Goal: Task Accomplishment & Management: Manage account settings

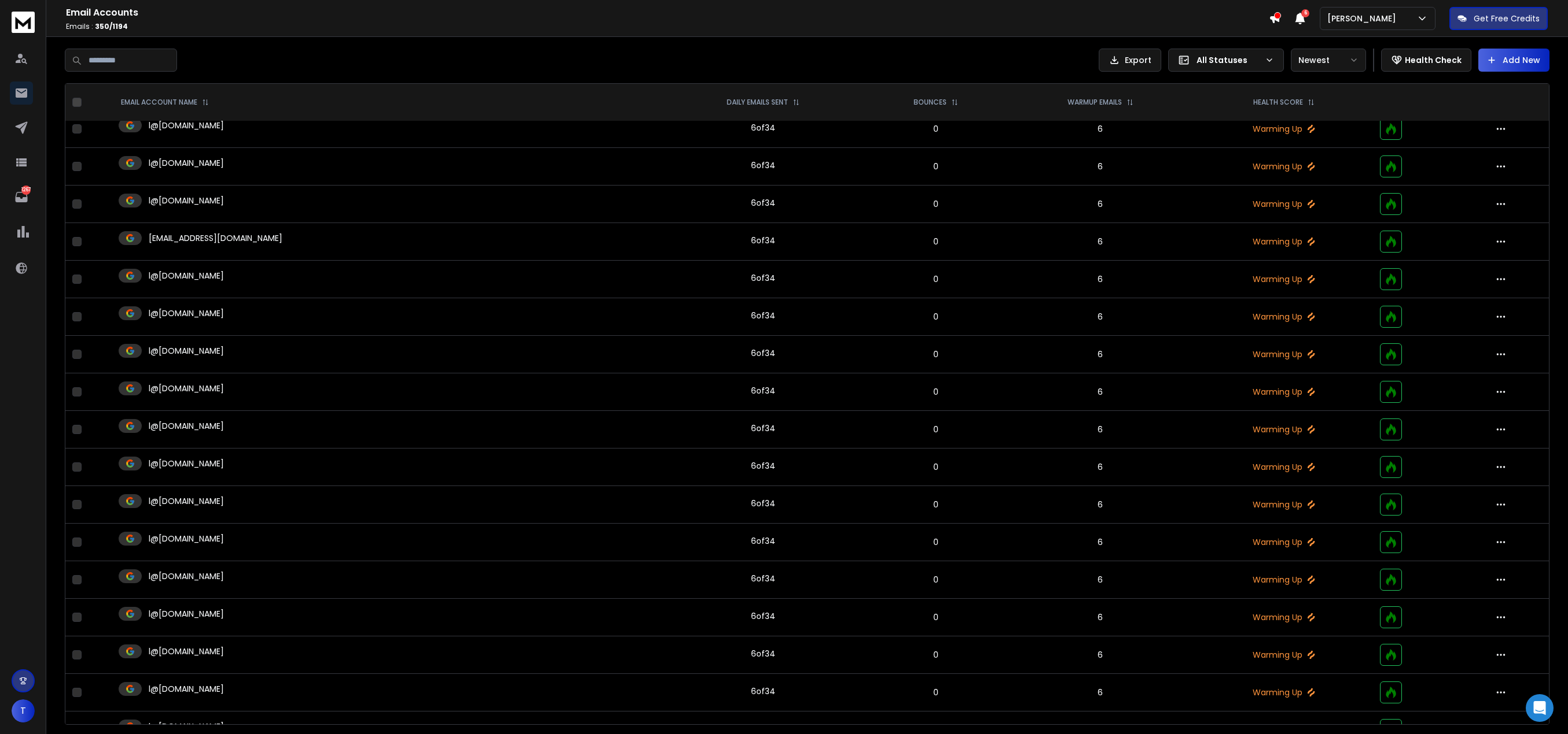
scroll to position [12578, 0]
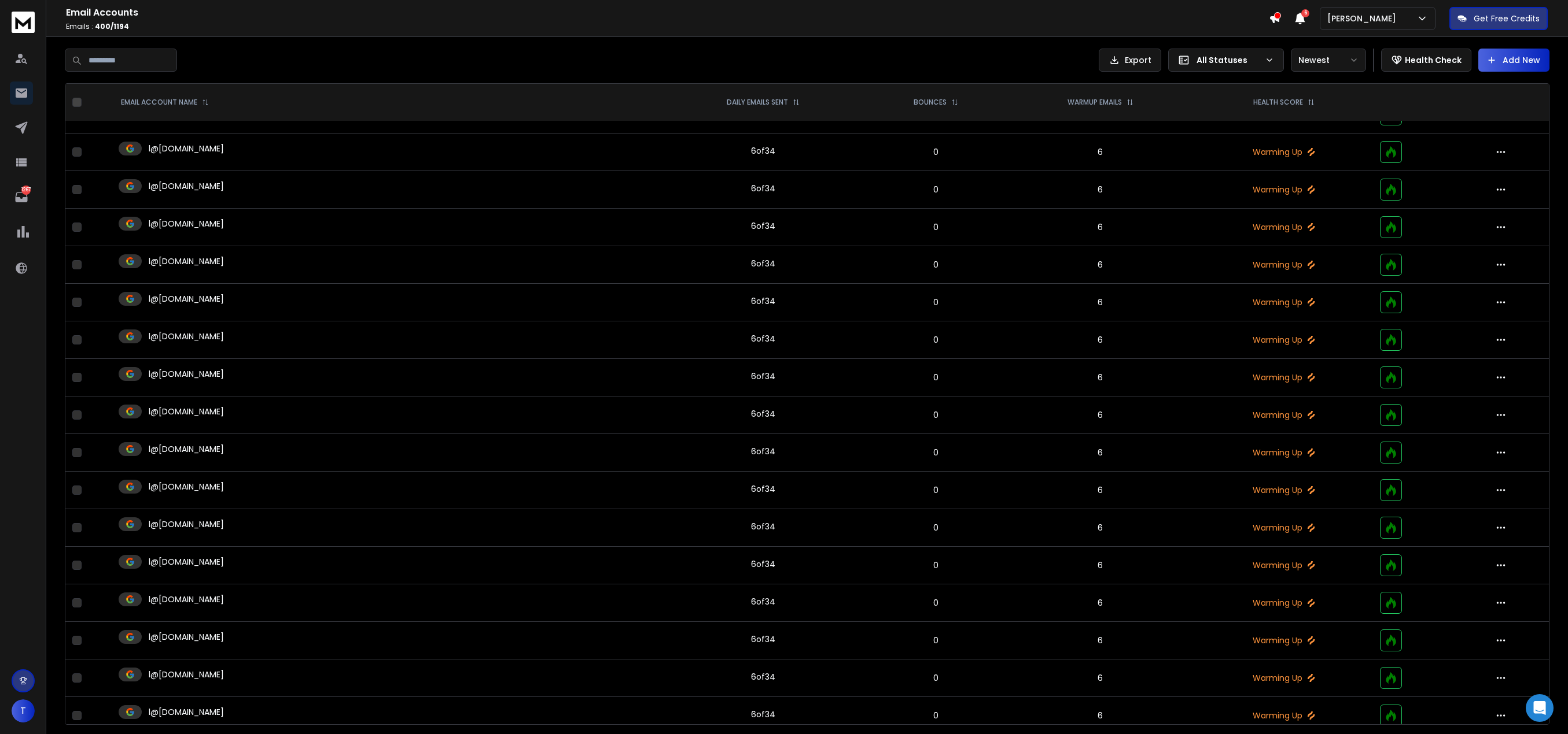
click at [239, 192] on div "l@[DOMAIN_NAME]" at bounding box center [386, 186] width 535 height 14
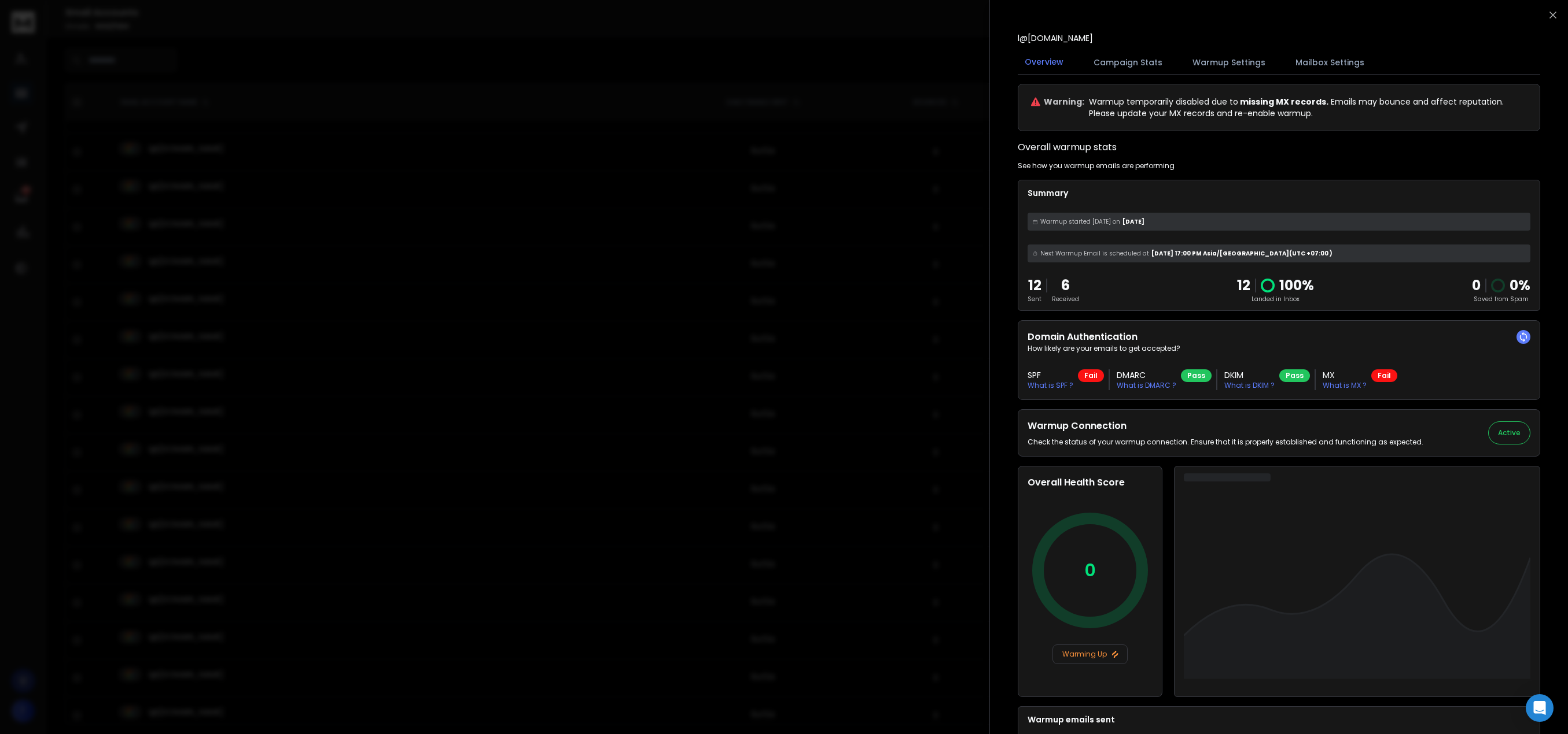
click at [1306, 59] on button "Mailbox Settings" at bounding box center [1329, 62] width 83 height 25
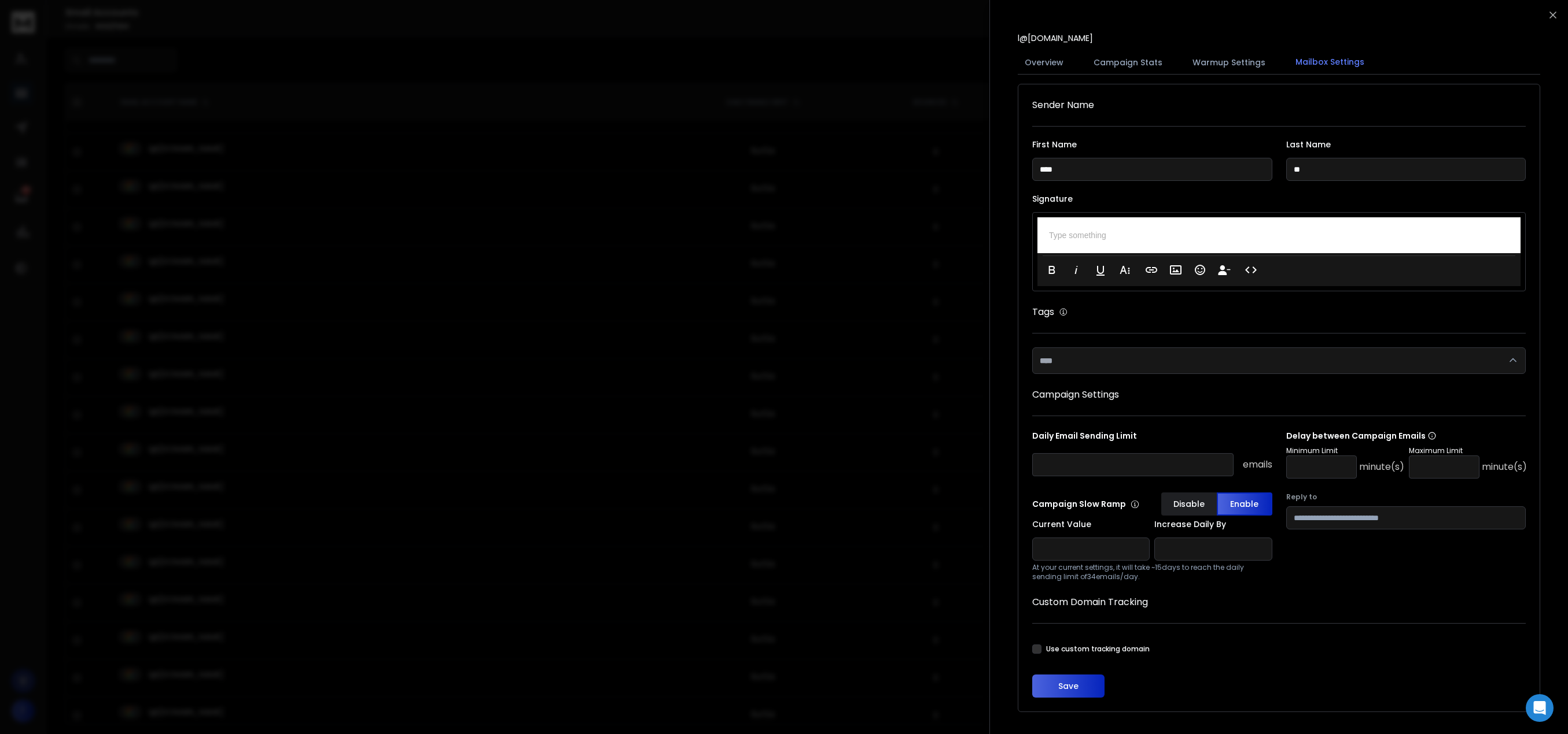
scroll to position [10, 0]
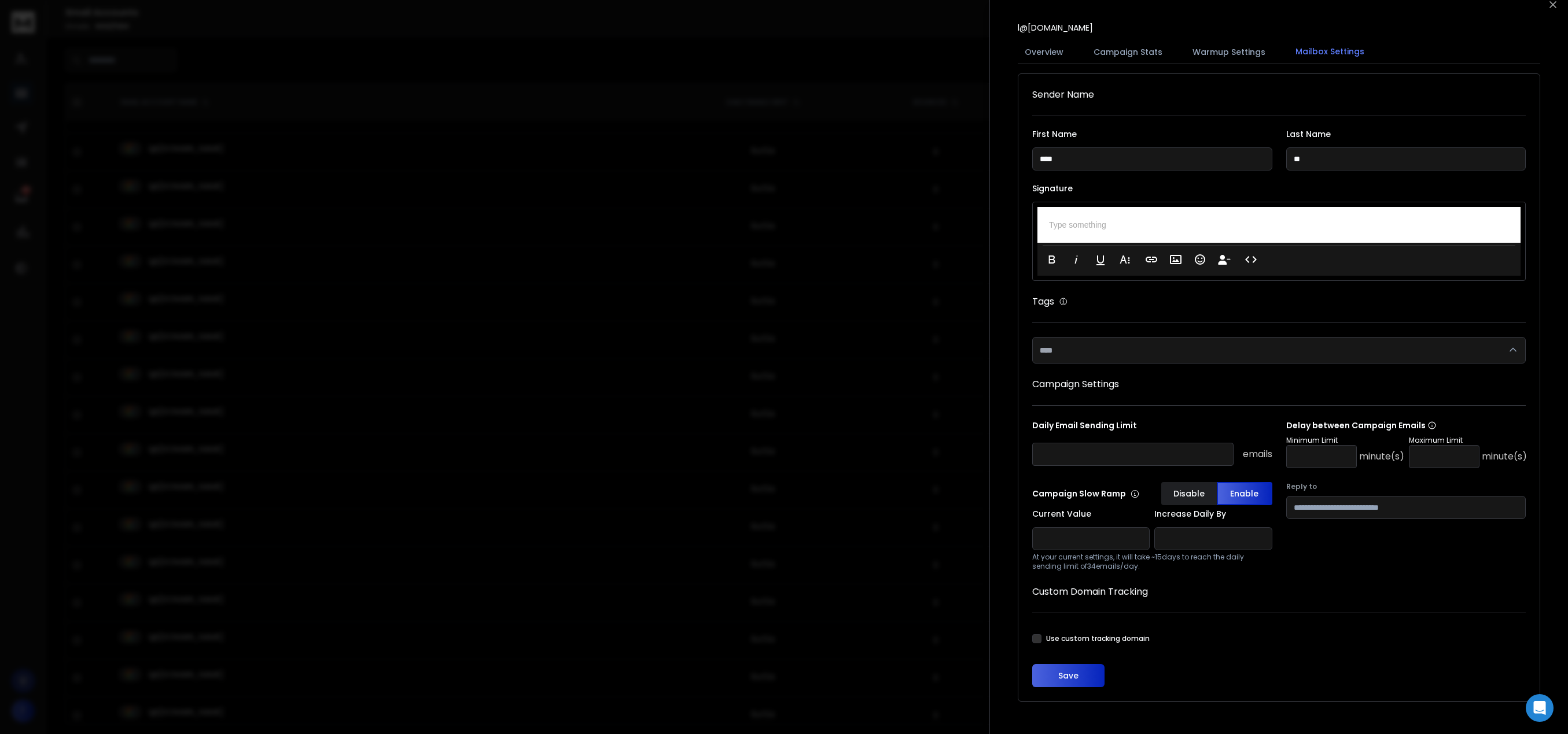
click at [1126, 57] on button "Campaign Stats" at bounding box center [1128, 52] width 83 height 25
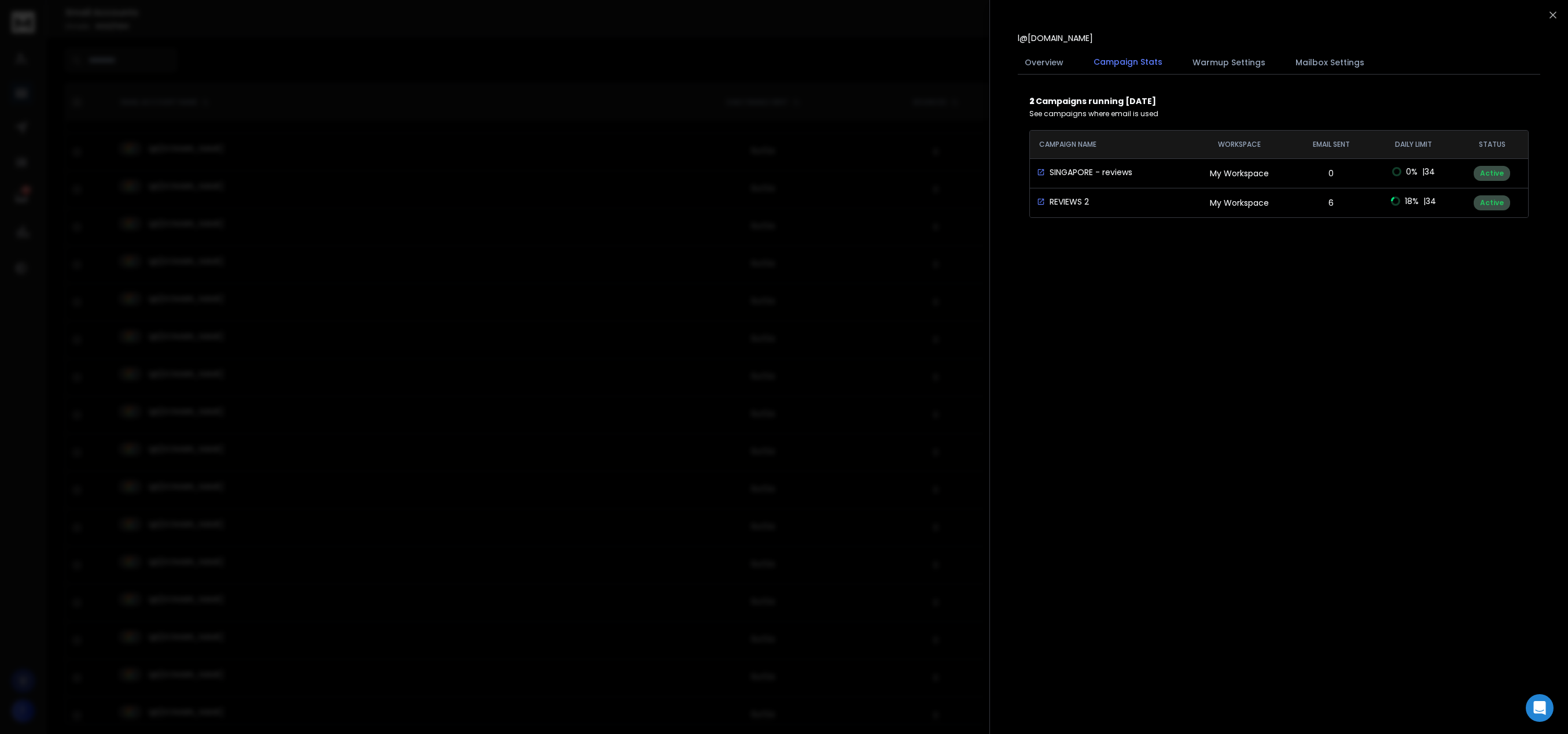
click at [1237, 66] on button "Warmup Settings" at bounding box center [1229, 62] width 86 height 25
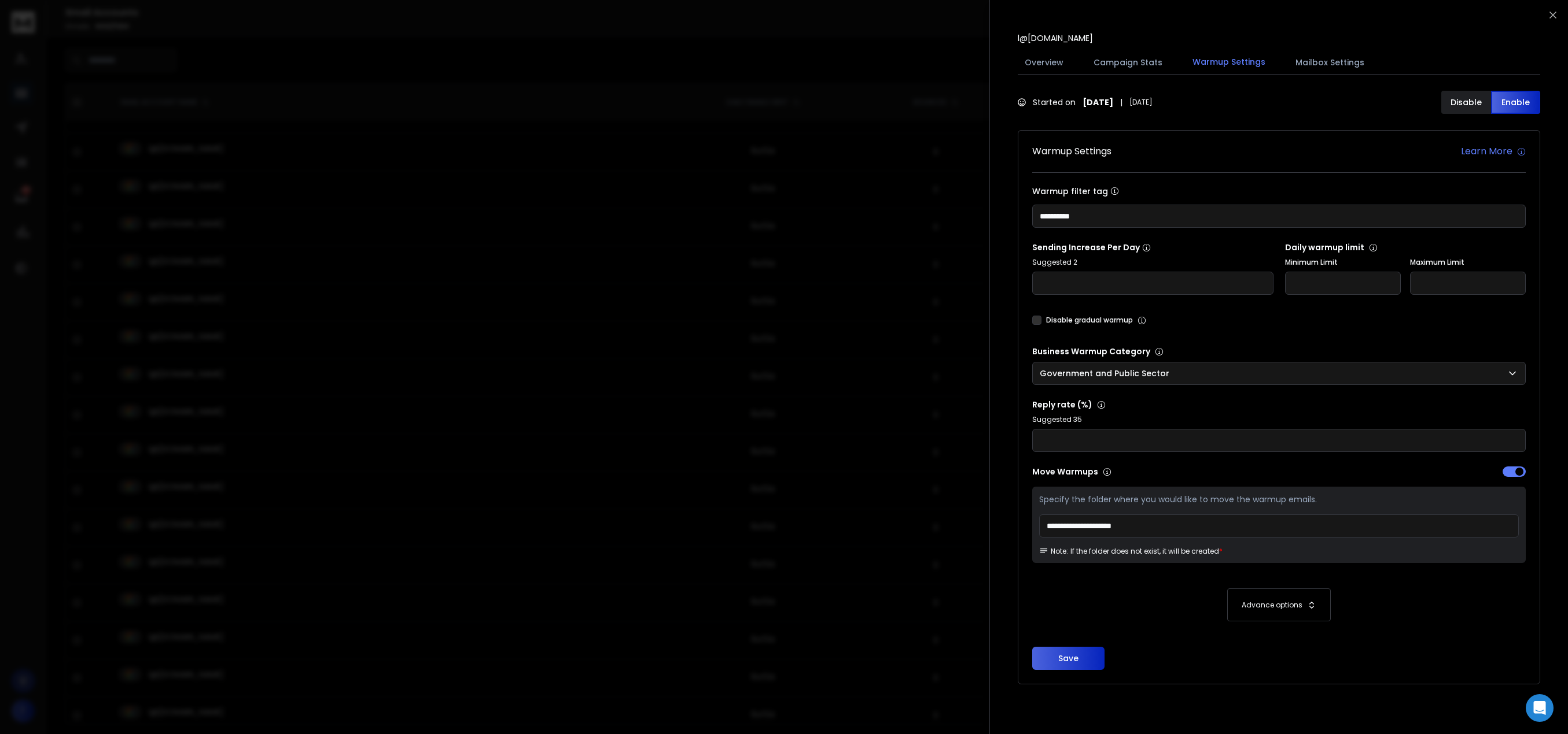
click at [1118, 65] on button "Campaign Stats" at bounding box center [1128, 62] width 83 height 25
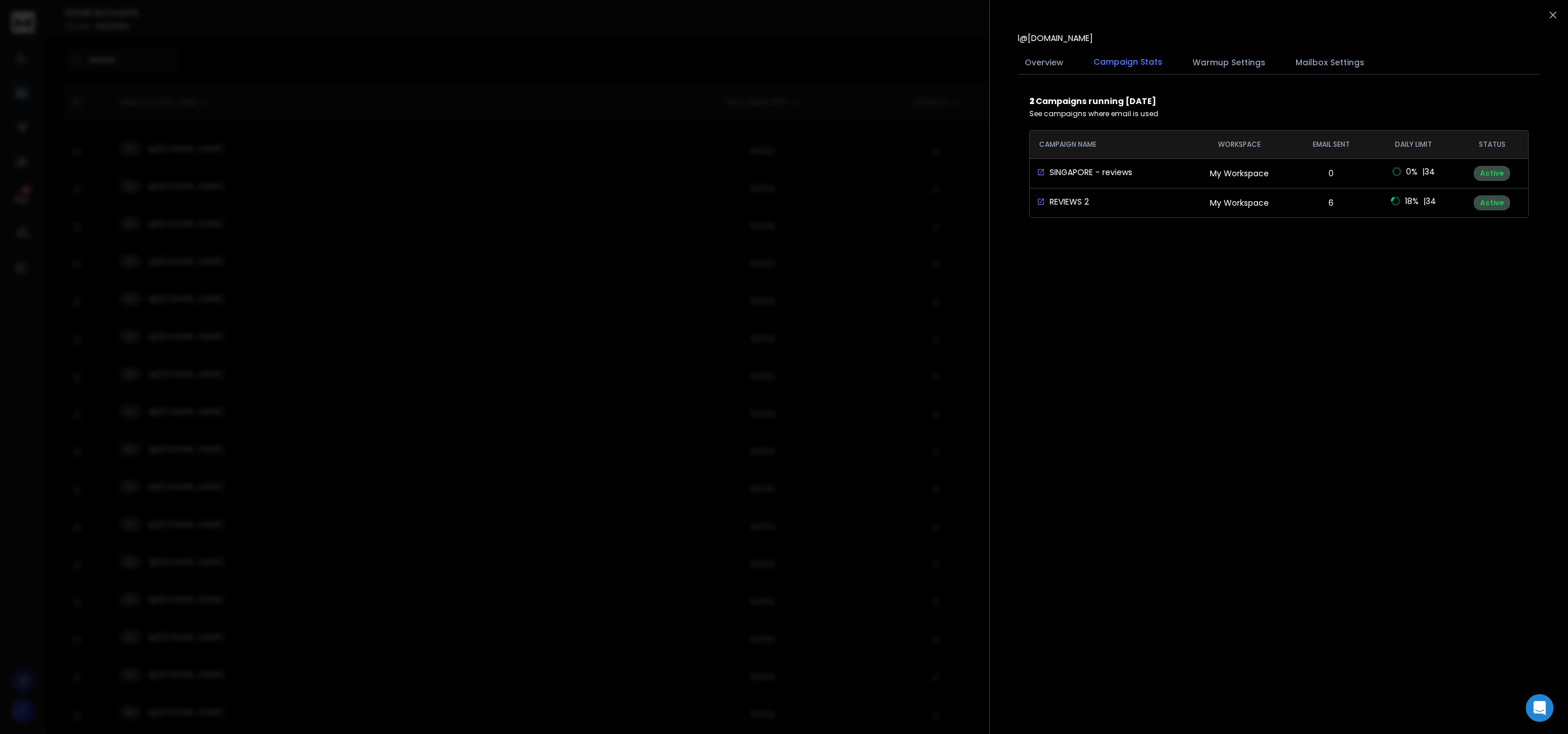
click at [1041, 61] on button "Overview" at bounding box center [1043, 62] width 52 height 25
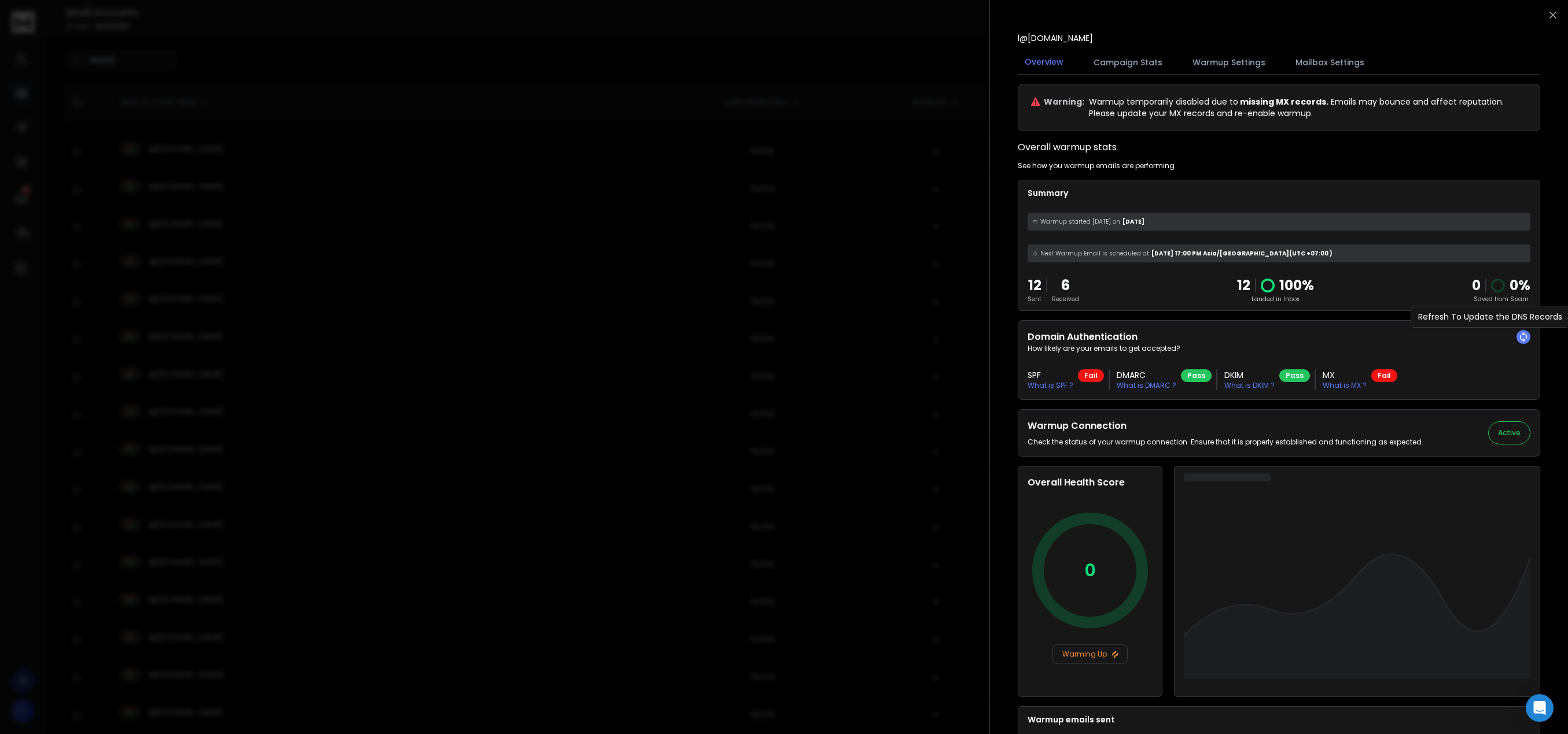
click at [1518, 337] on icon at bounding box center [1523, 337] width 12 height 12
click at [1518, 342] on icon at bounding box center [1523, 337] width 12 height 12
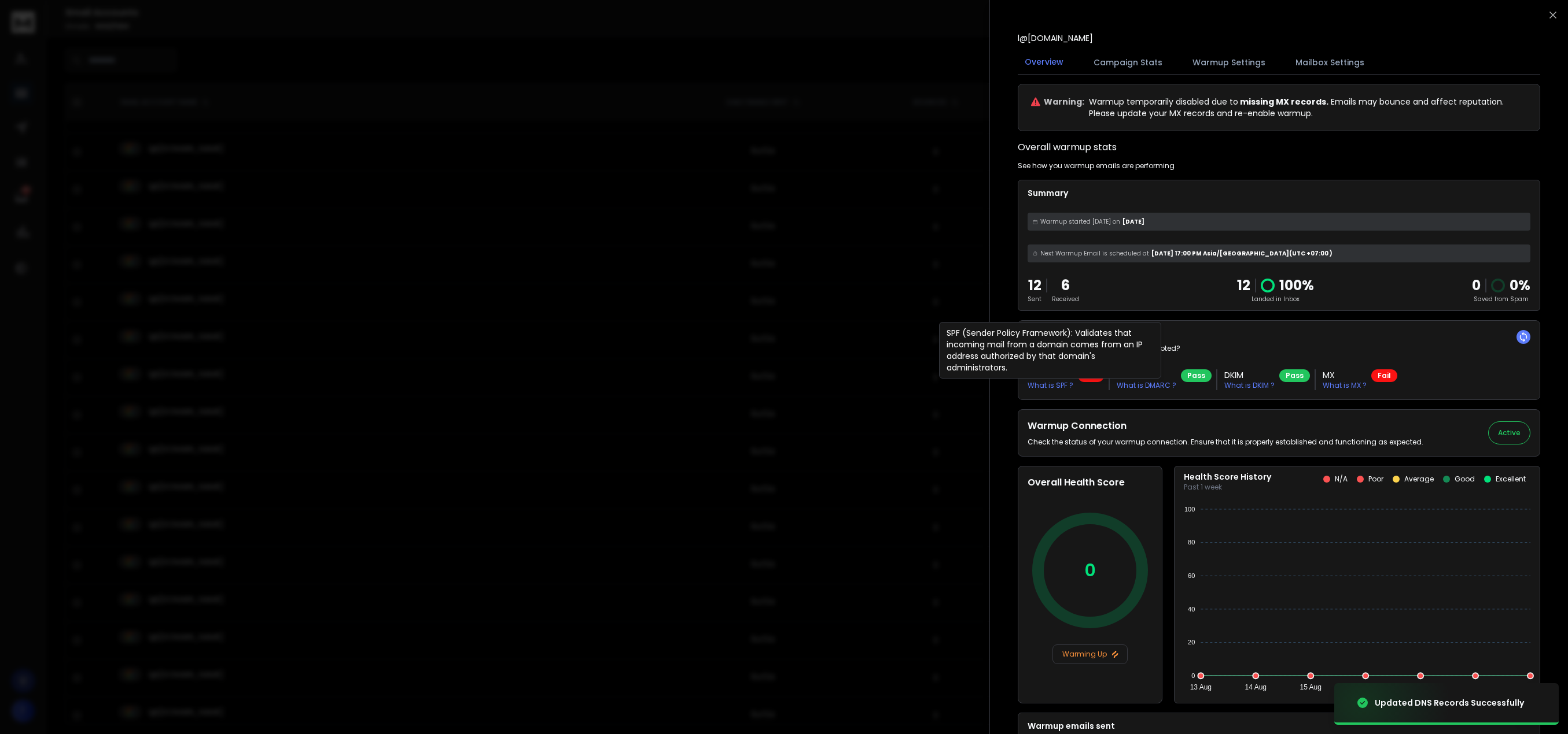
click at [310, 379] on div at bounding box center [784, 367] width 1568 height 734
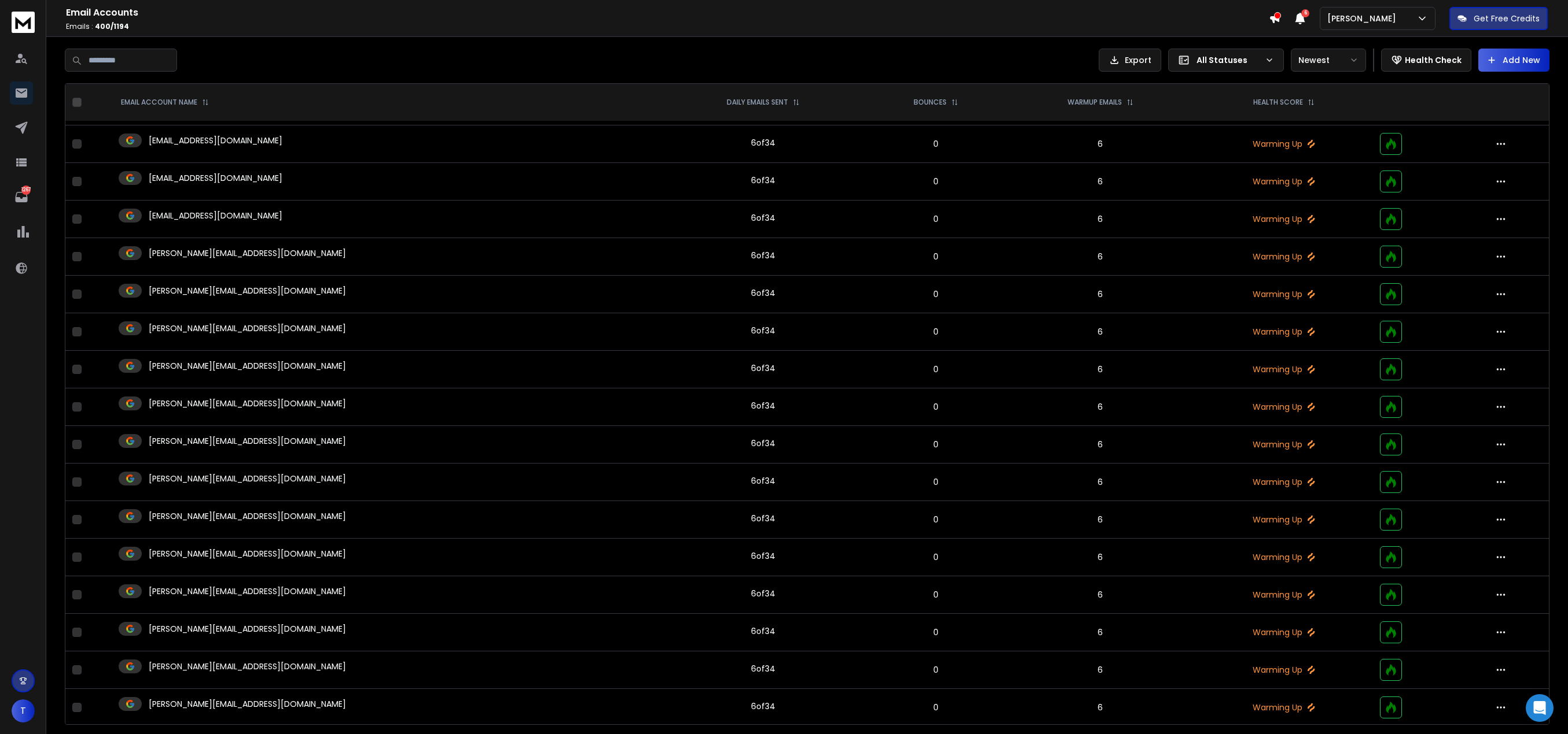
scroll to position [14278, 0]
click at [1209, 56] on p "All Statuses" at bounding box center [1228, 60] width 63 height 12
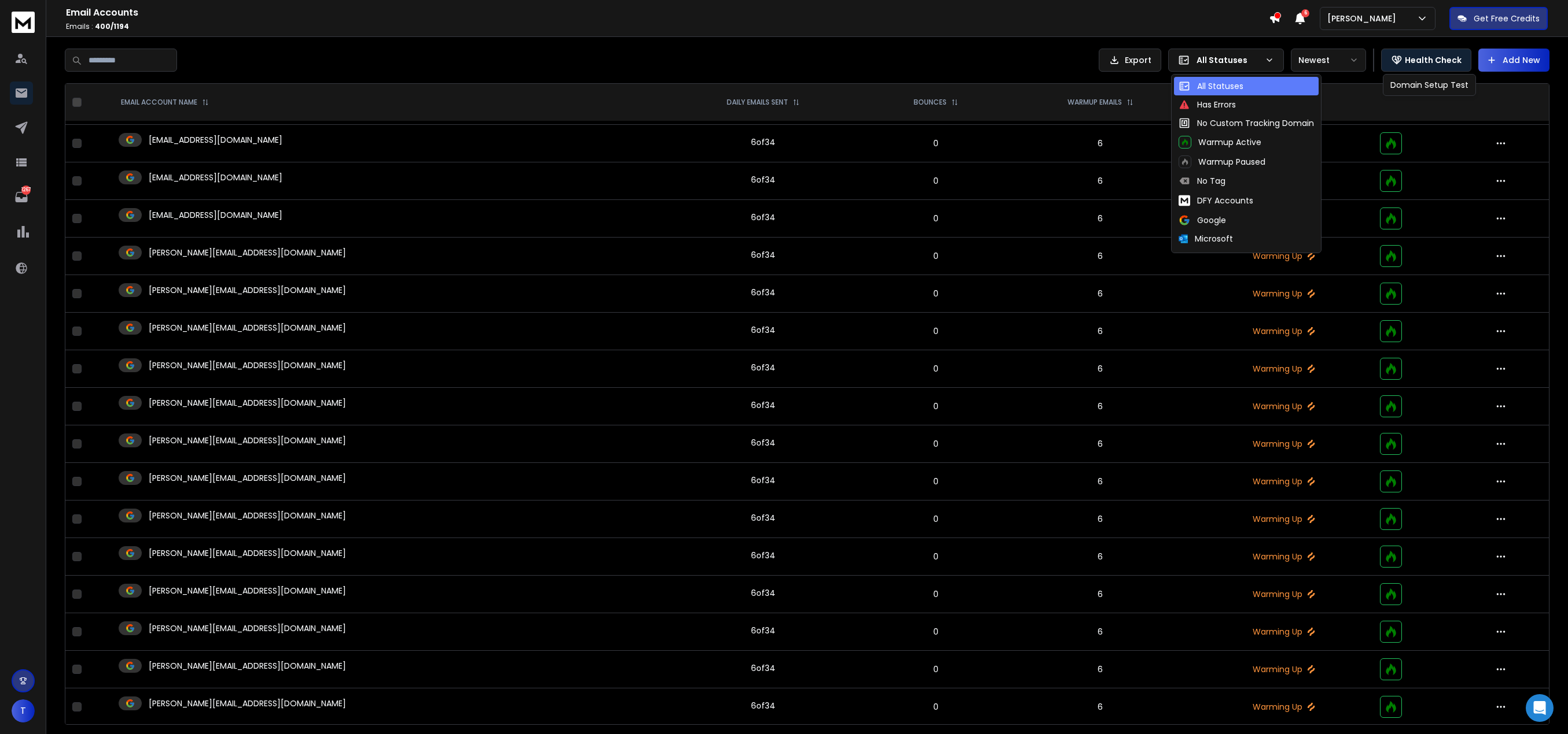
click at [1437, 52] on button "Health Check" at bounding box center [1426, 60] width 90 height 23
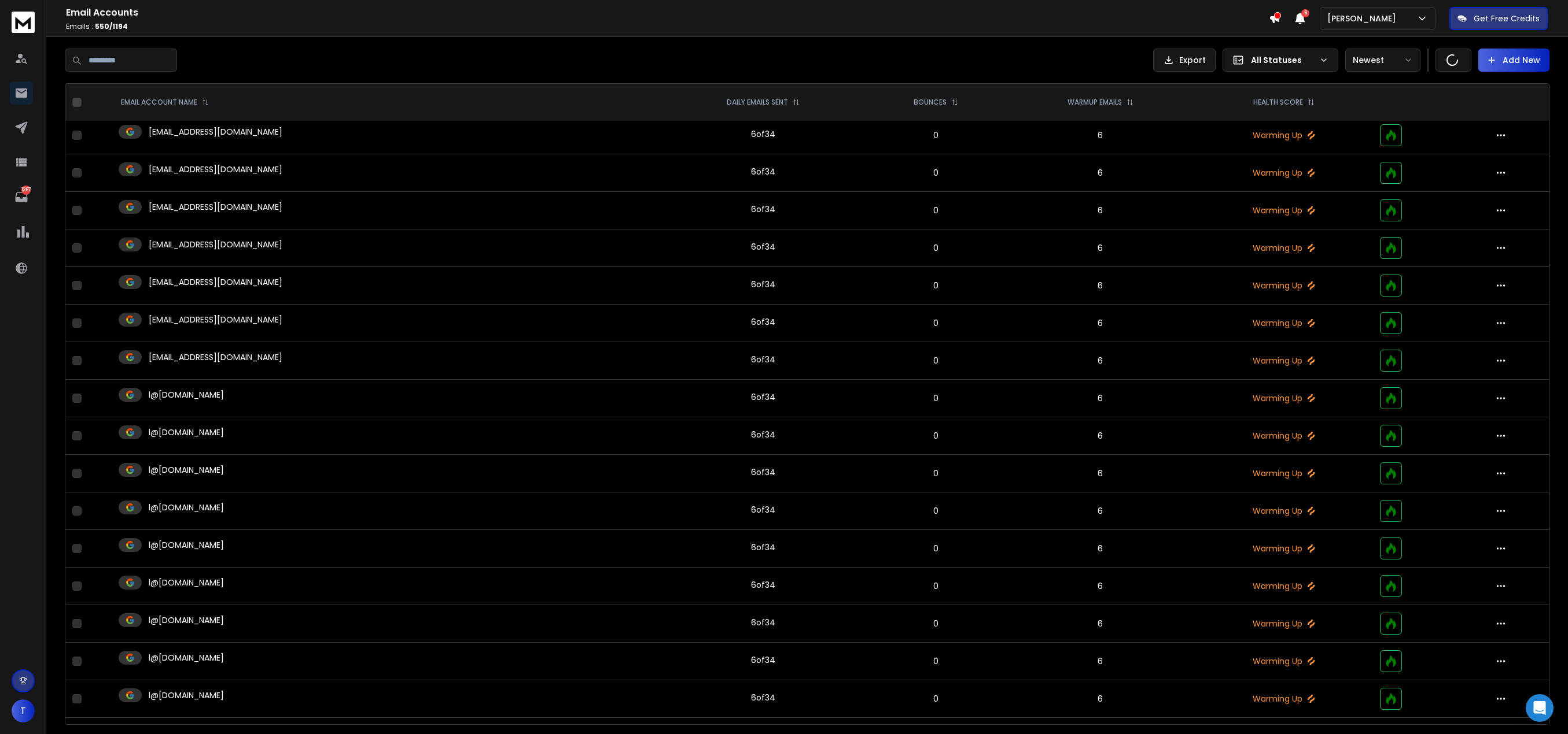
scroll to position [18275, 0]
